Goal: Task Accomplishment & Management: Use online tool/utility

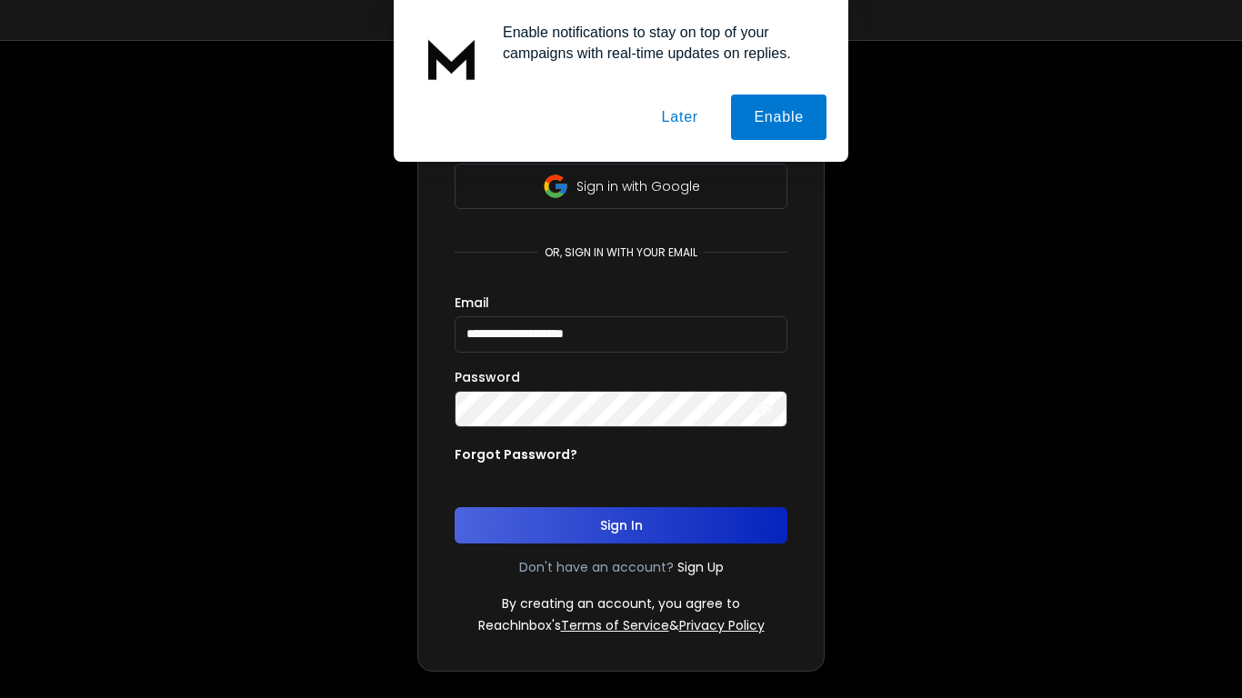
type input "**********"
click at [621, 525] on button "Sign In" at bounding box center [621, 525] width 333 height 36
